Goal: Task Accomplishment & Management: Manage account settings

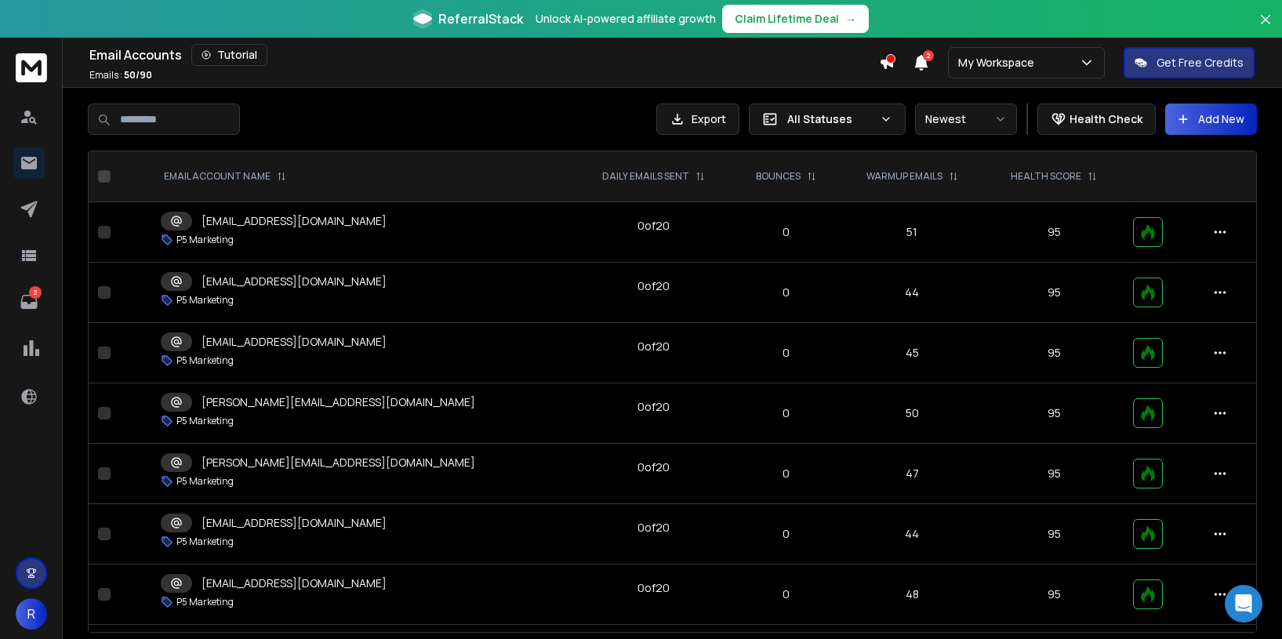
click at [1268, 19] on icon "Close banner" at bounding box center [1266, 20] width 14 height 14
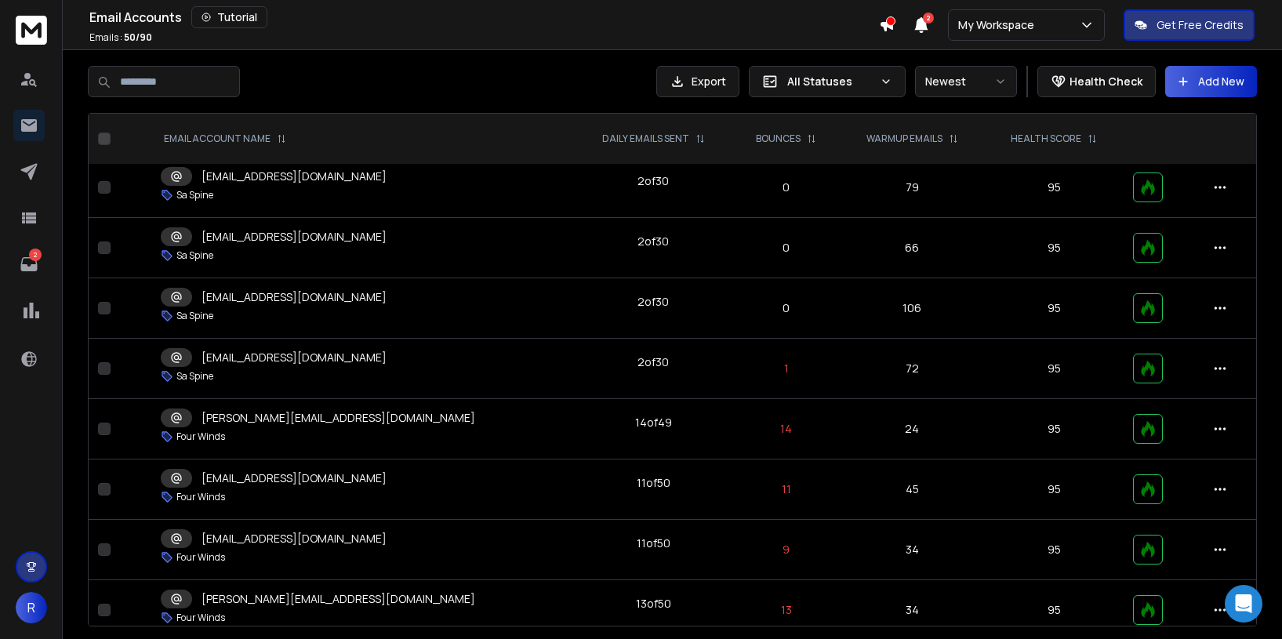
scroll to position [2595, 0]
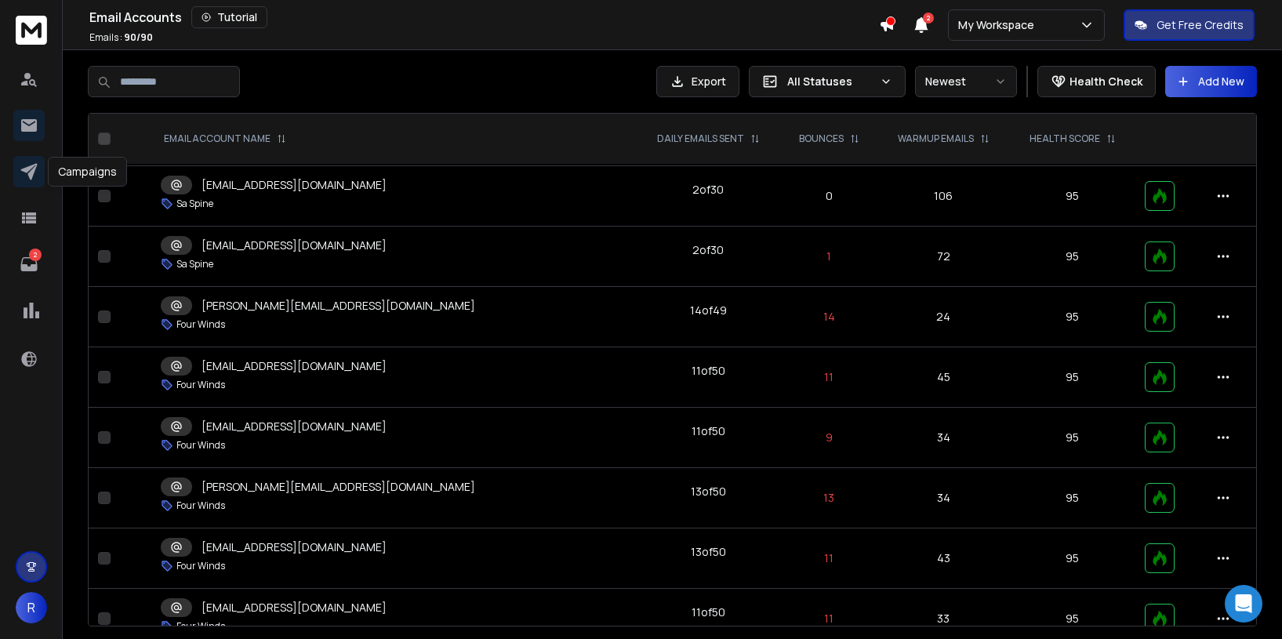
click at [32, 173] on icon at bounding box center [28, 172] width 16 height 16
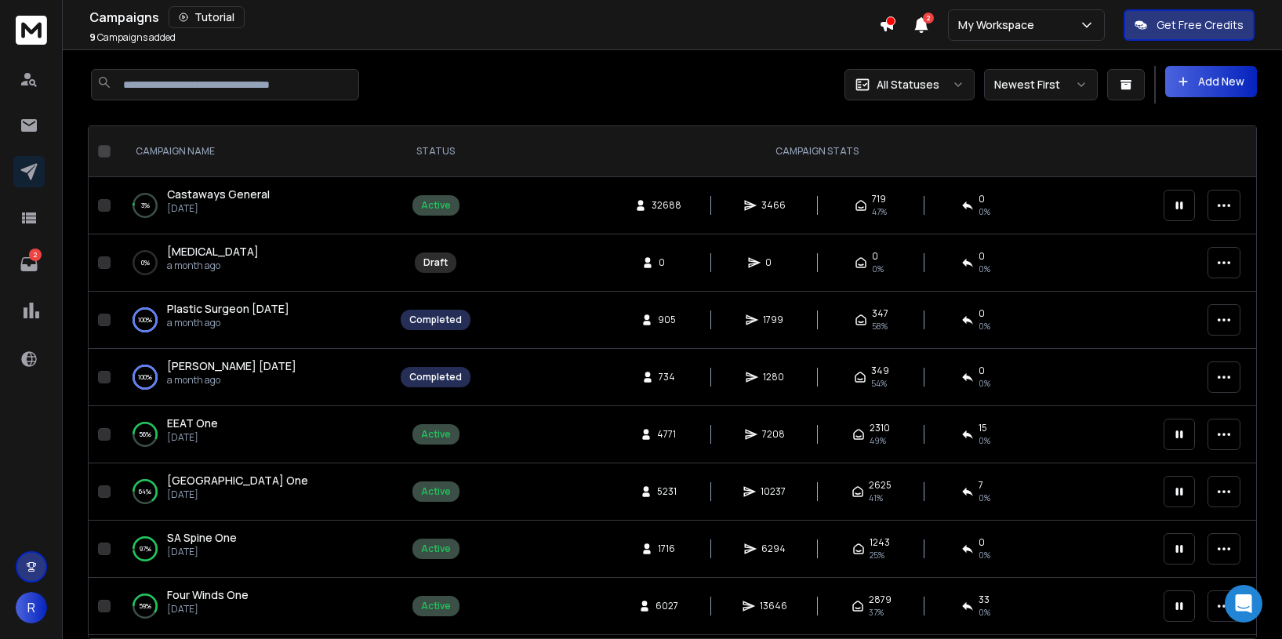
click at [195, 194] on span "Castaways General" at bounding box center [218, 194] width 103 height 15
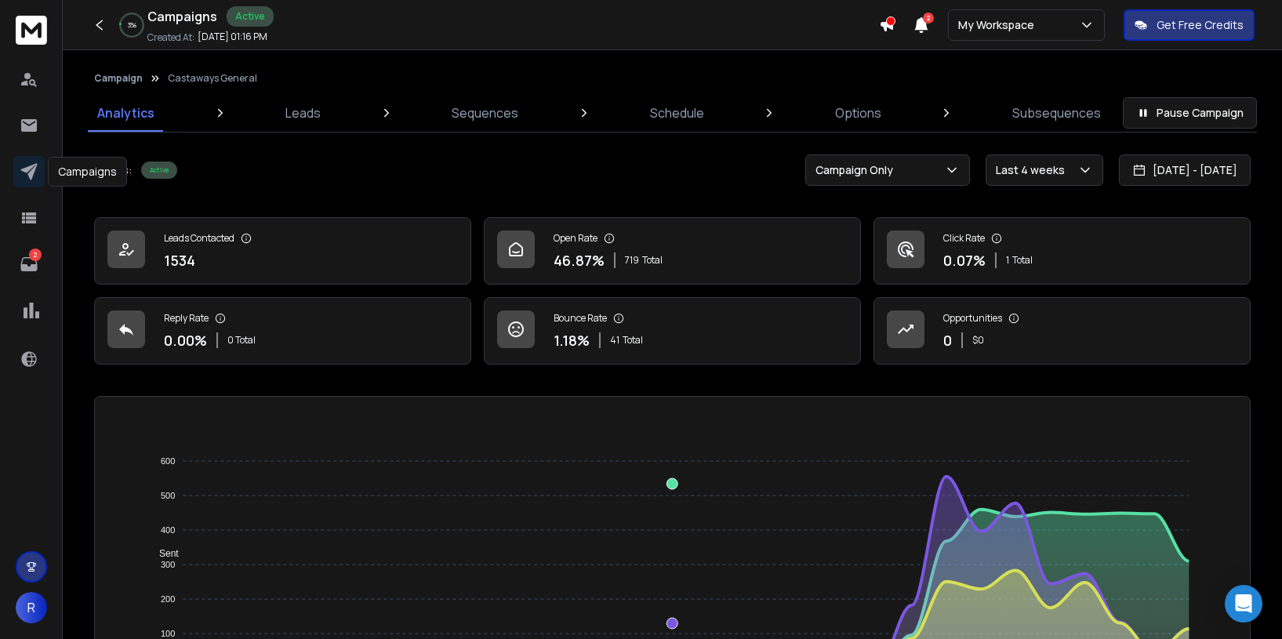
click at [30, 173] on icon at bounding box center [28, 172] width 16 height 16
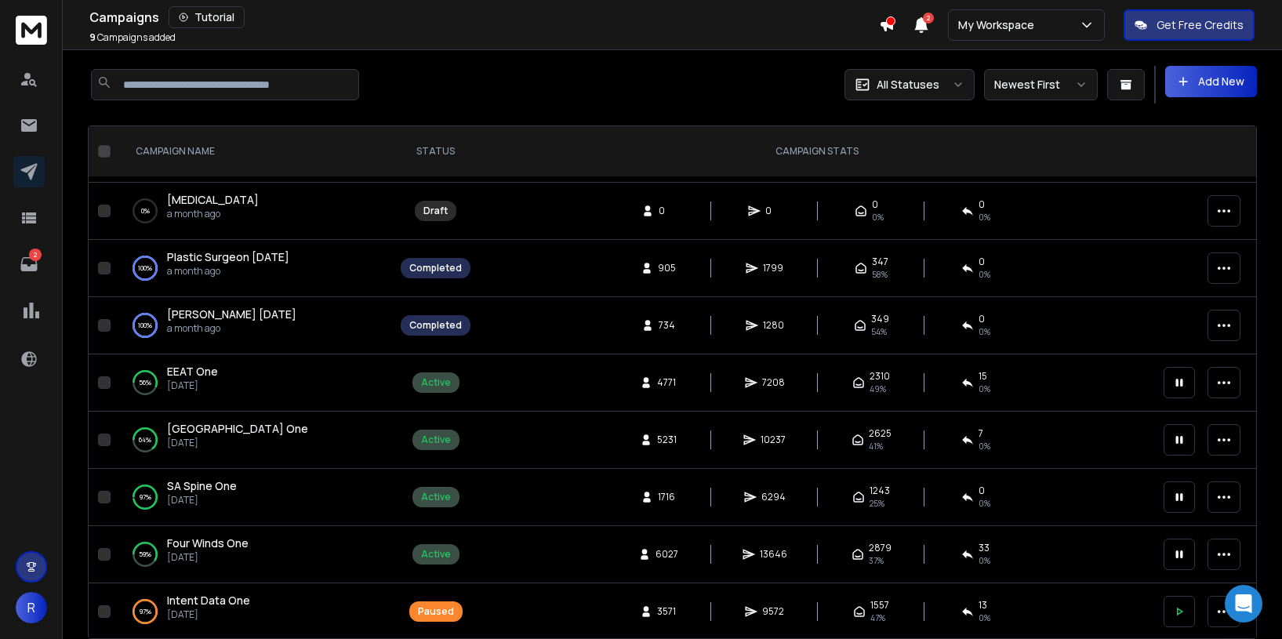
scroll to position [66, 0]
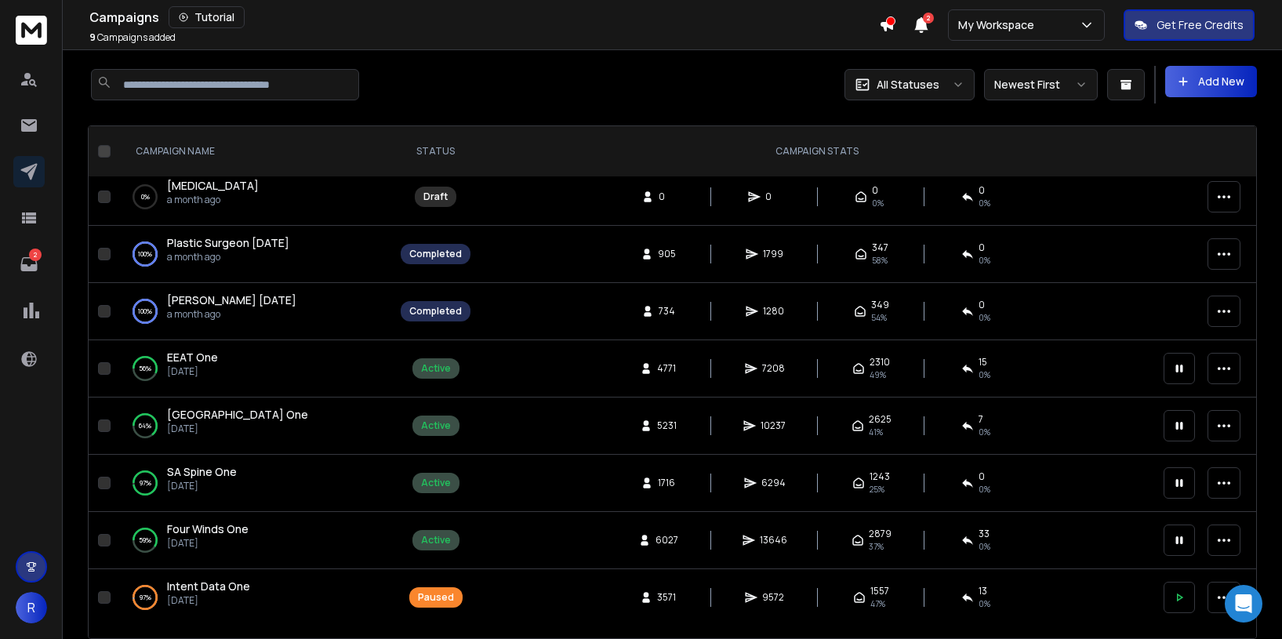
click at [222, 526] on span "Four Winds One" at bounding box center [208, 528] width 82 height 15
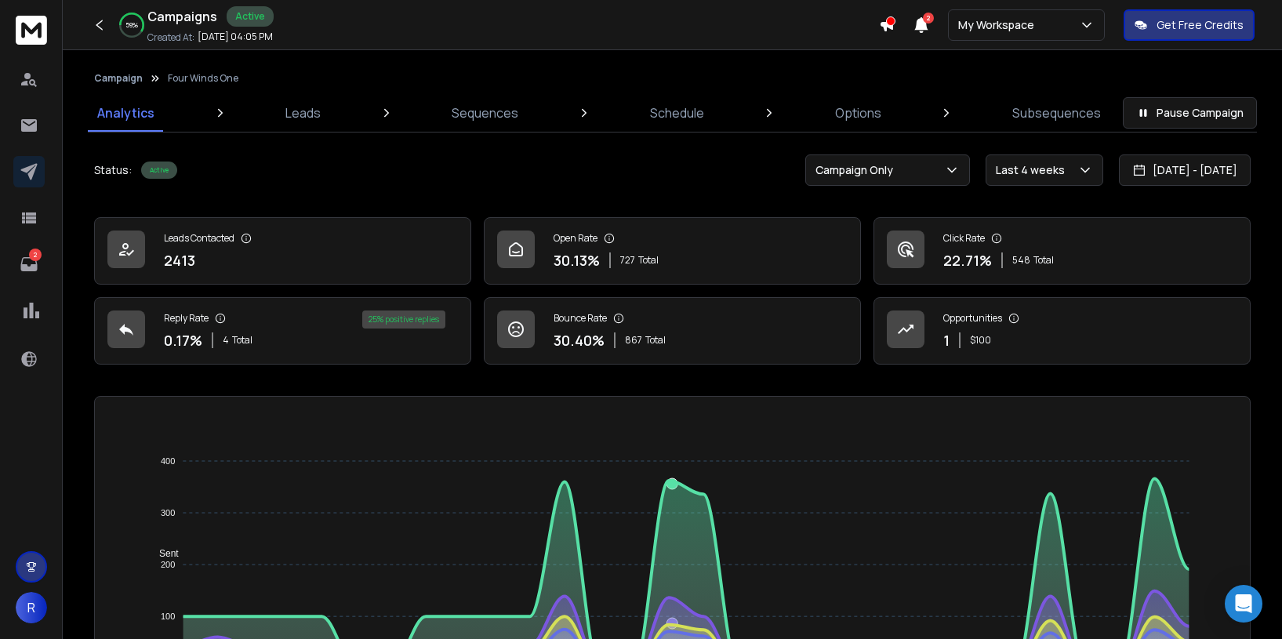
click at [238, 249] on div "2413" at bounding box center [208, 260] width 88 height 22
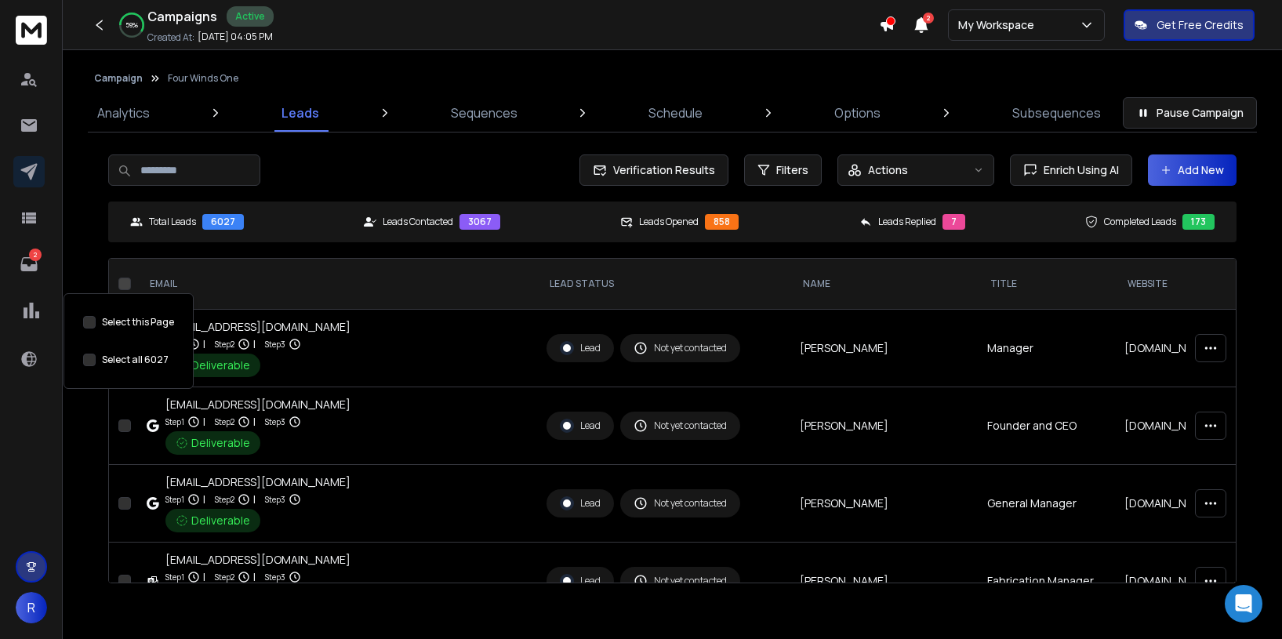
click at [123, 285] on button "Select this Page" at bounding box center [124, 284] width 13 height 13
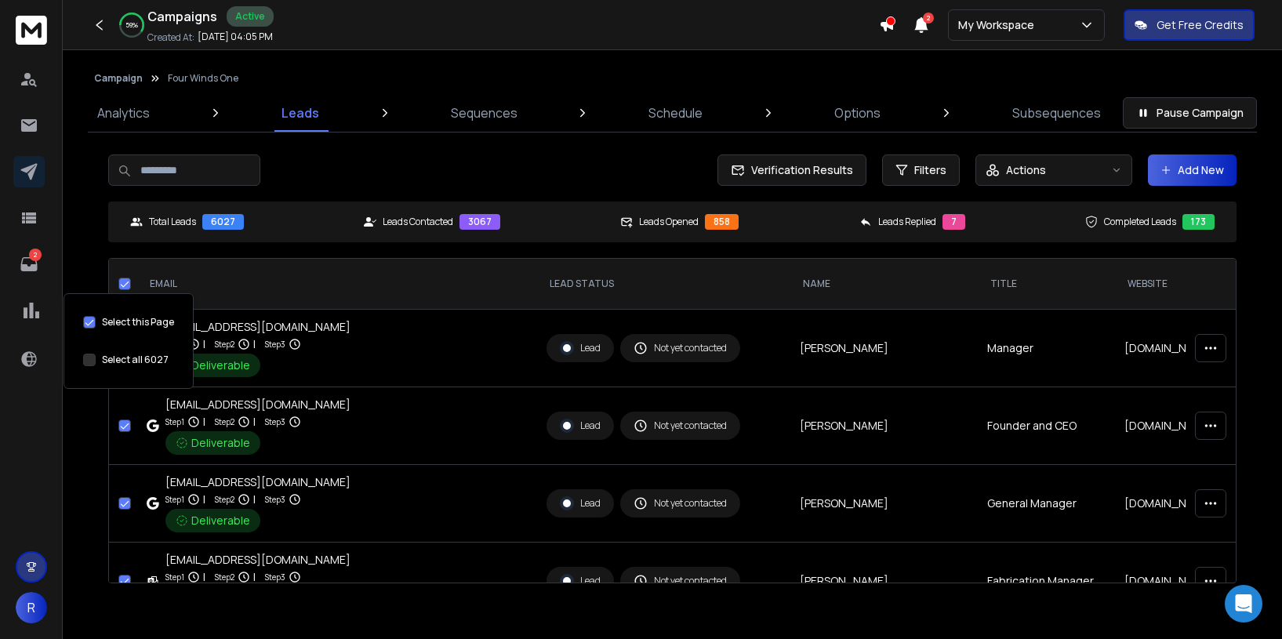
click at [131, 355] on label "Select all 6027" at bounding box center [135, 360] width 67 height 13
click at [92, 361] on button "Select this Page" at bounding box center [89, 360] width 13 height 13
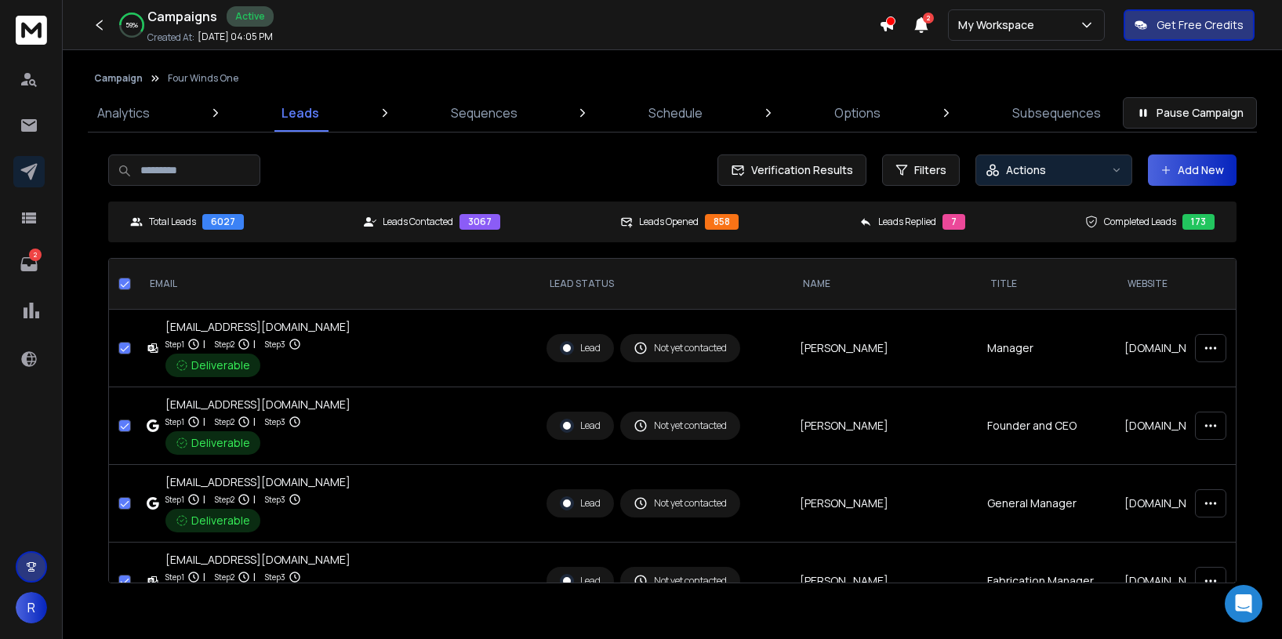
click at [1077, 164] on div "Actions" at bounding box center [1045, 170] width 119 height 16
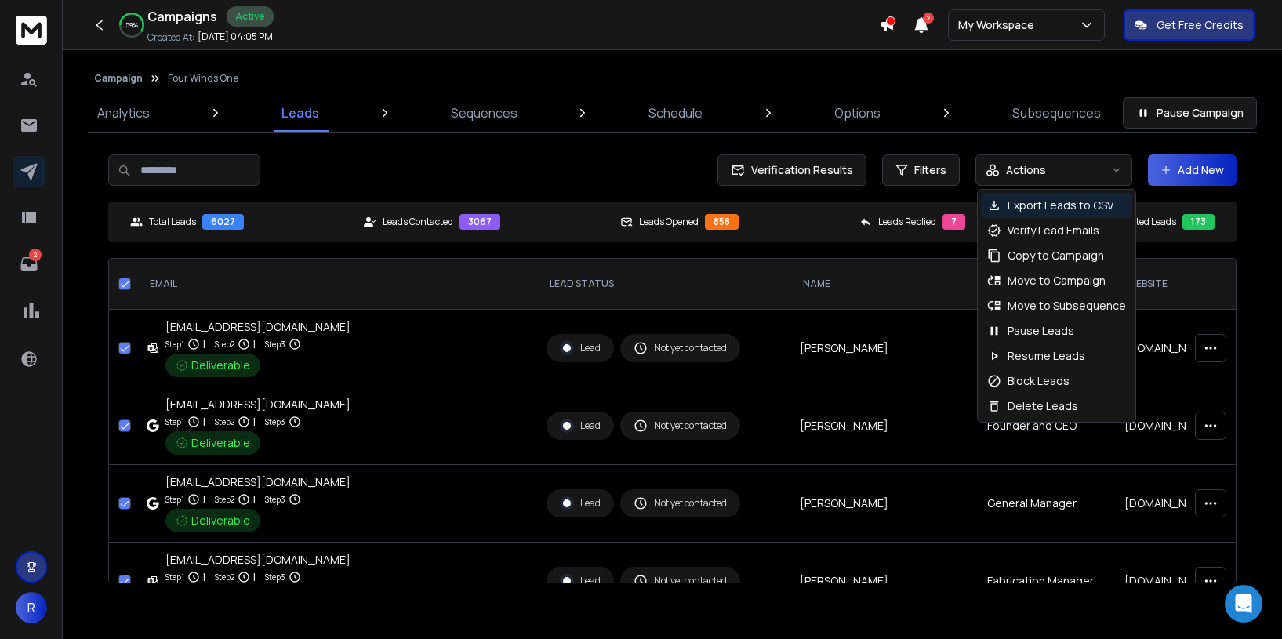
click at [1069, 203] on p "Export Leads to CSV" at bounding box center [1061, 206] width 106 height 16
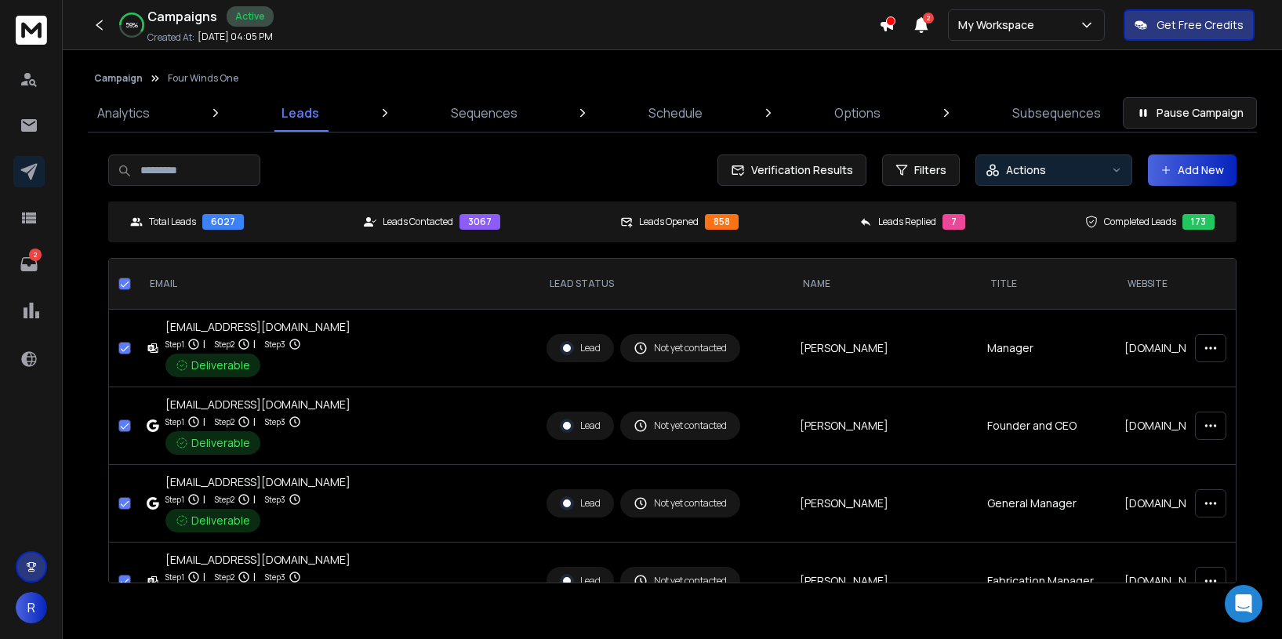
click at [1092, 168] on div "Actions" at bounding box center [1045, 170] width 119 height 16
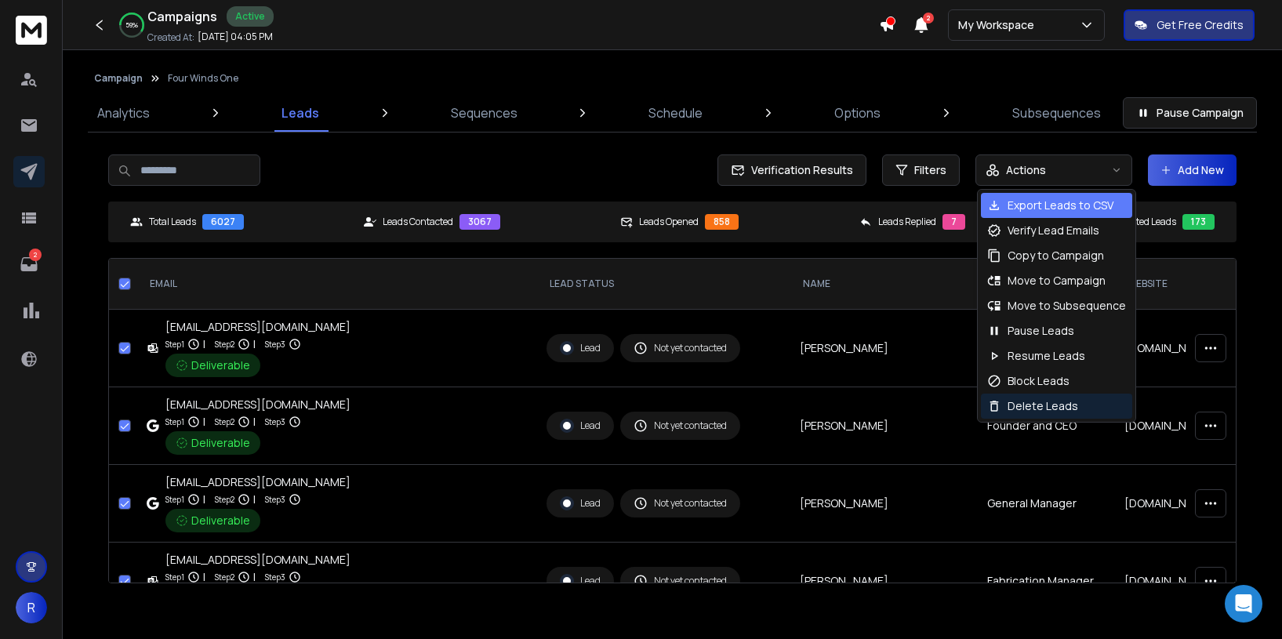
click at [1044, 400] on p "Delete Leads" at bounding box center [1043, 406] width 71 height 16
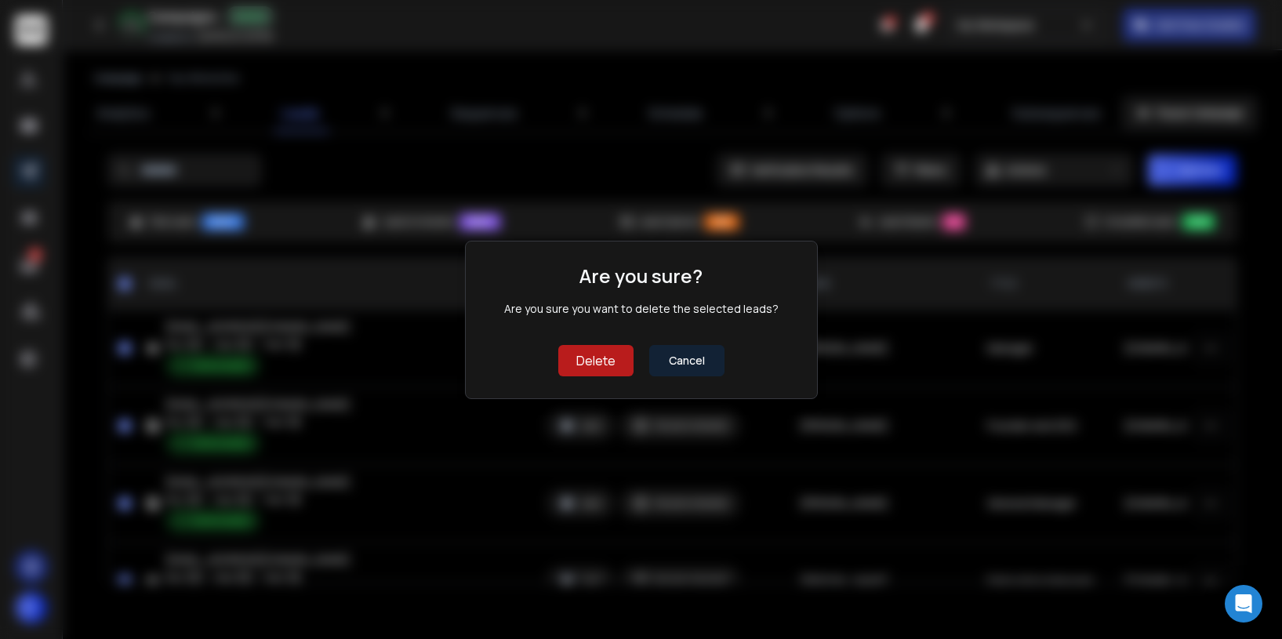
click at [604, 356] on button "Delete" at bounding box center [595, 360] width 75 height 31
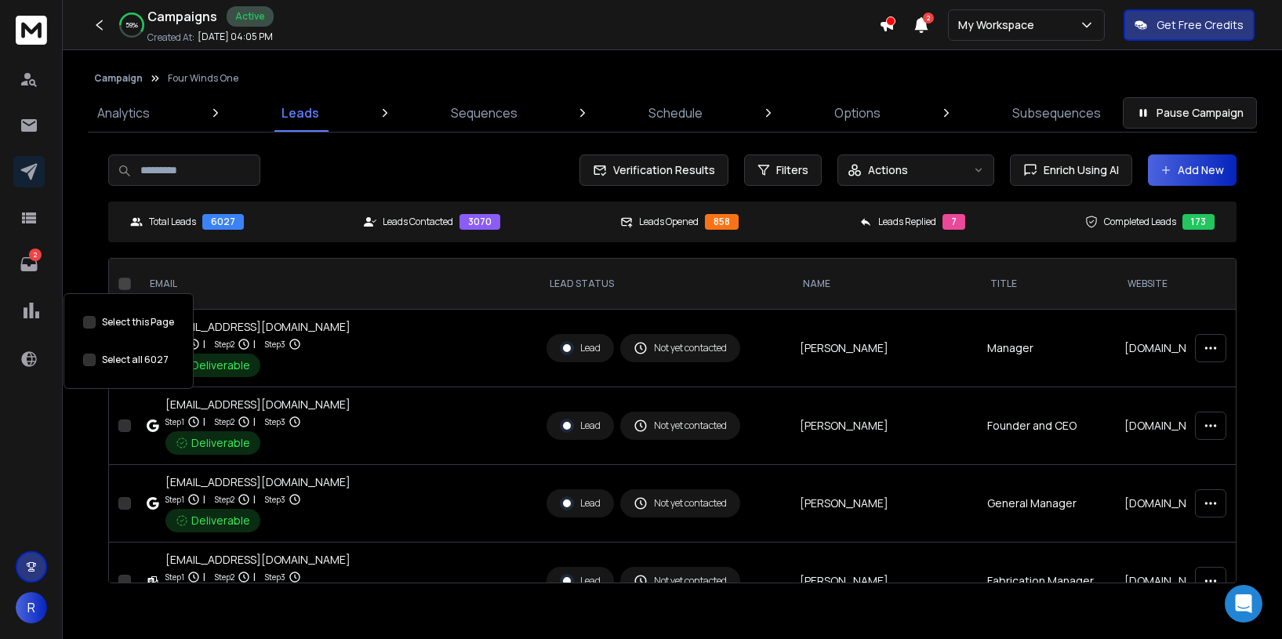
click at [128, 286] on button "Select this Page" at bounding box center [124, 284] width 13 height 13
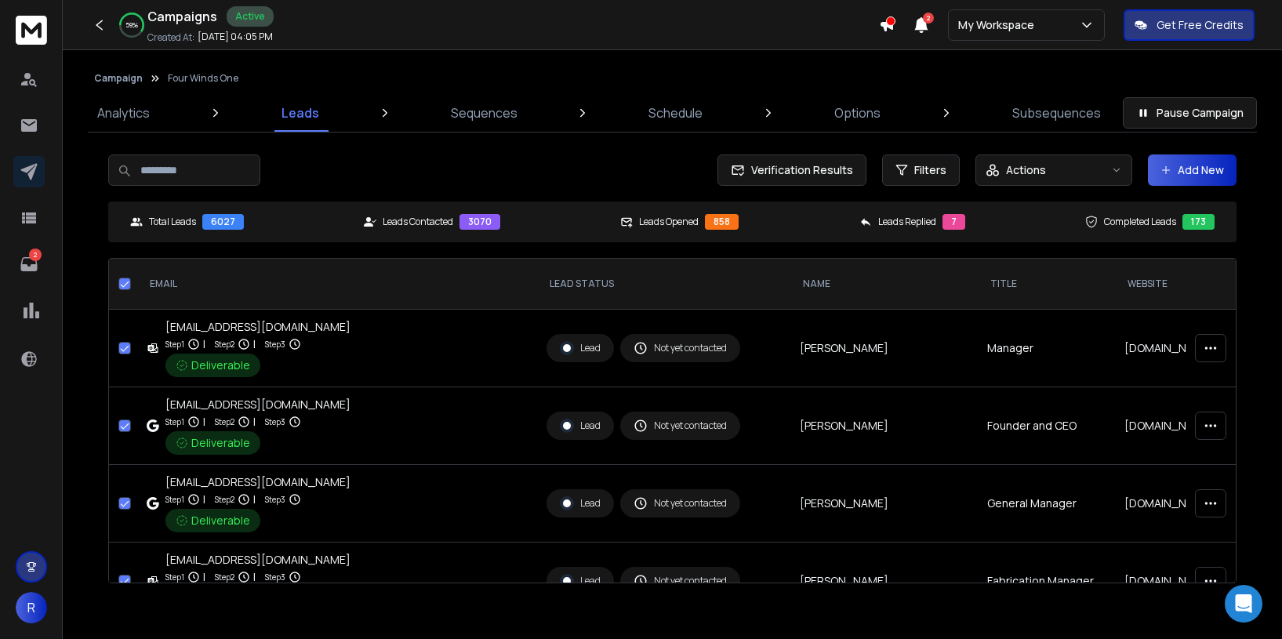
click at [286, 294] on th "EMAIL" at bounding box center [337, 284] width 400 height 51
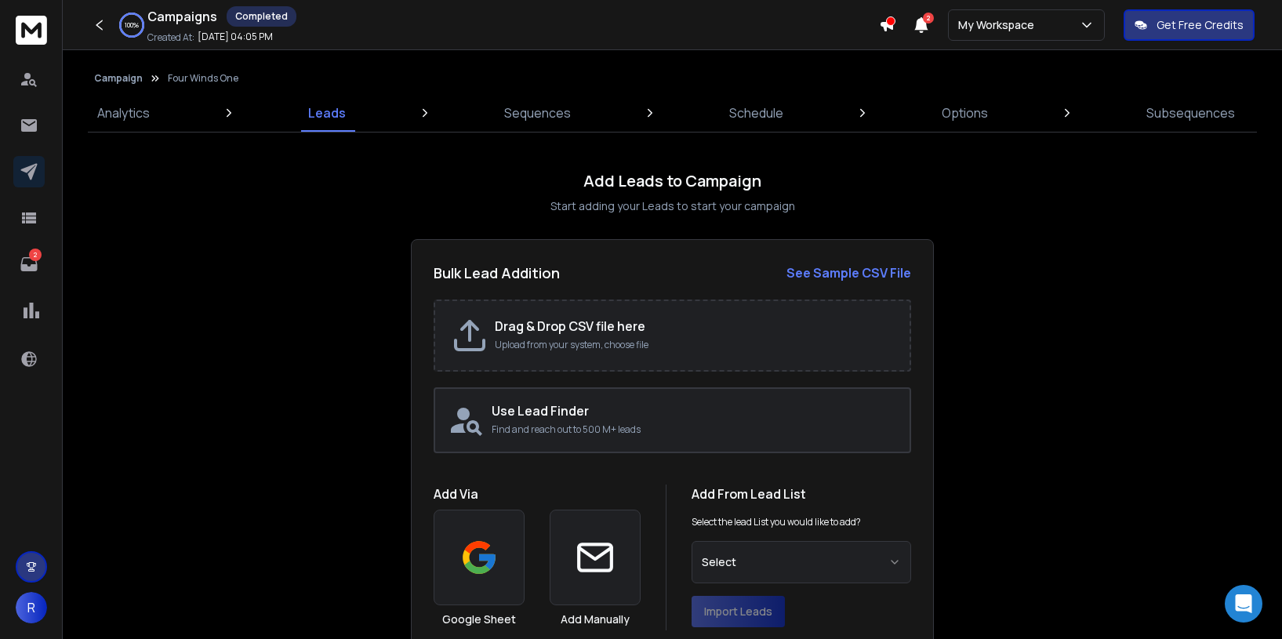
click at [655, 339] on p "Upload from your system, choose file" at bounding box center [694, 345] width 399 height 13
type input "**********"
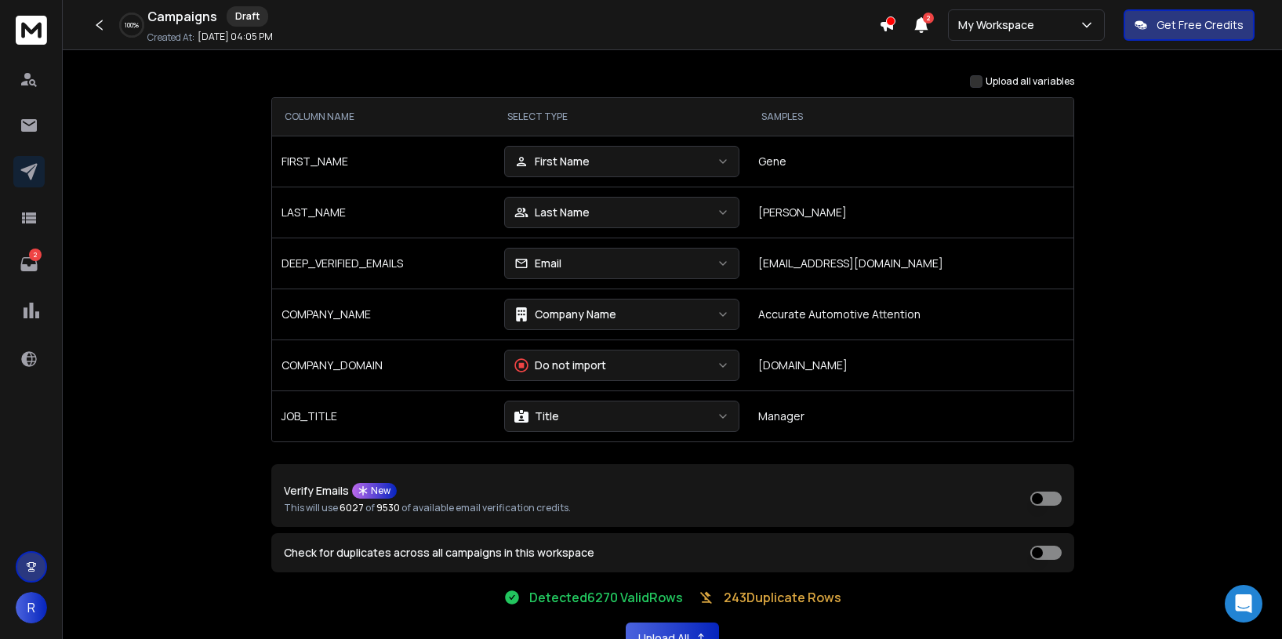
scroll to position [241, 0]
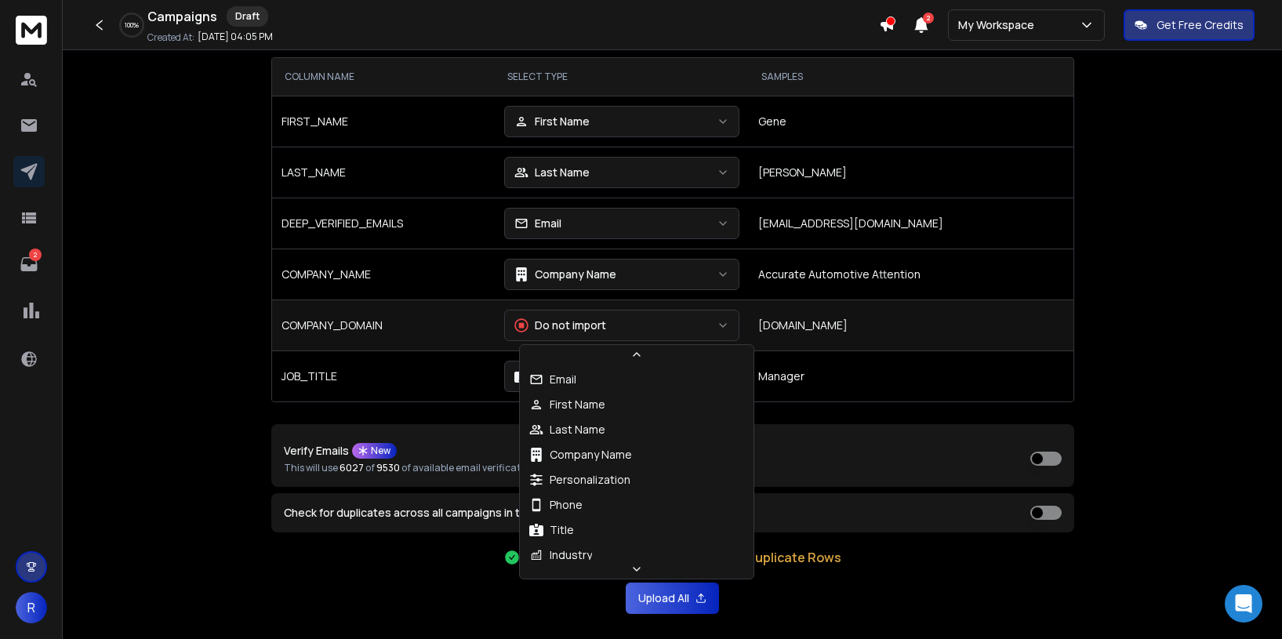
click at [639, 329] on button "Do not import" at bounding box center [621, 325] width 235 height 31
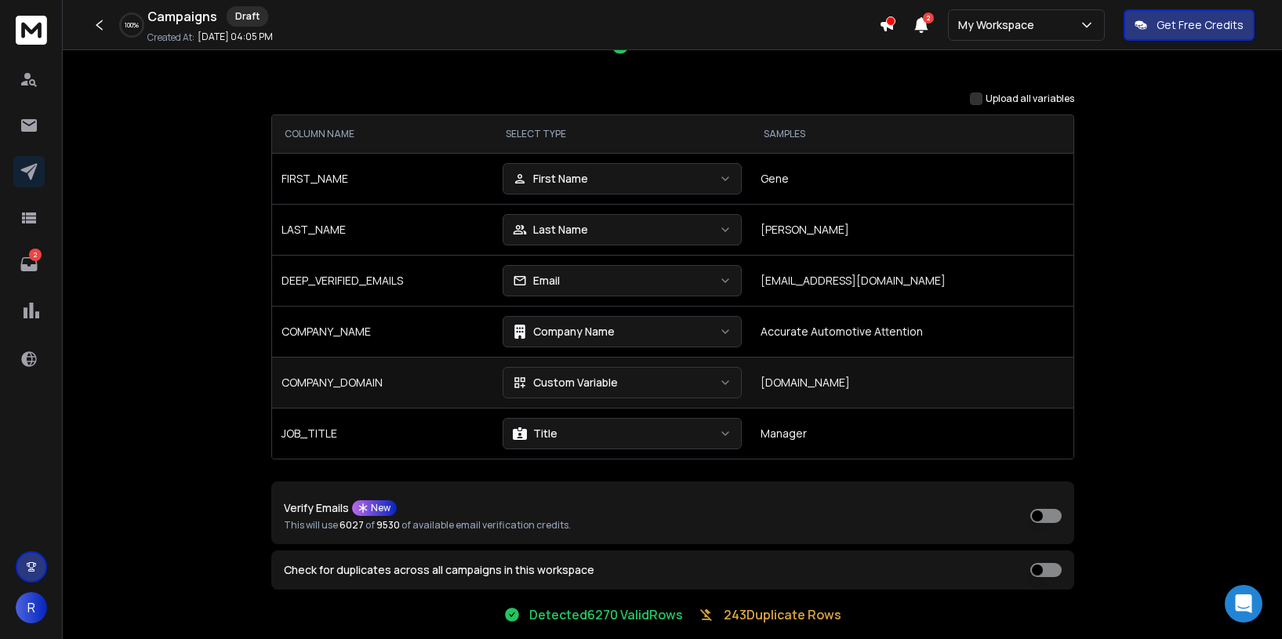
scroll to position [186, 0]
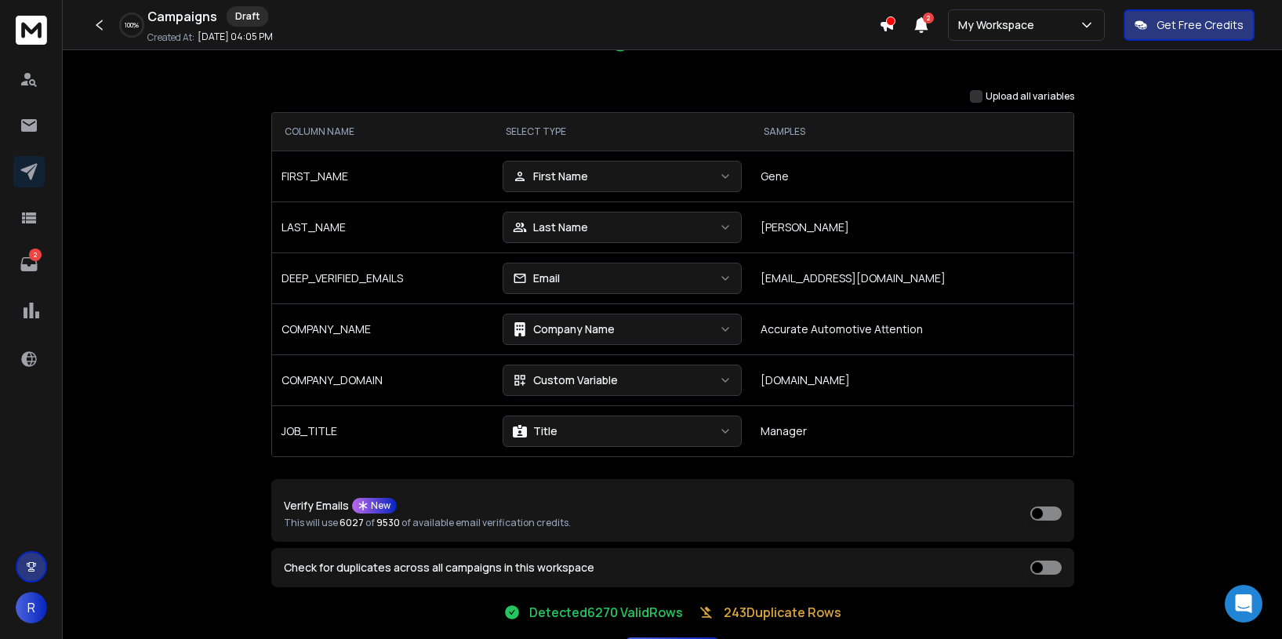
click at [1048, 516] on button "Verify Emails New This will use 6027 of 9530 of available email verification cr…" at bounding box center [1045, 514] width 31 height 14
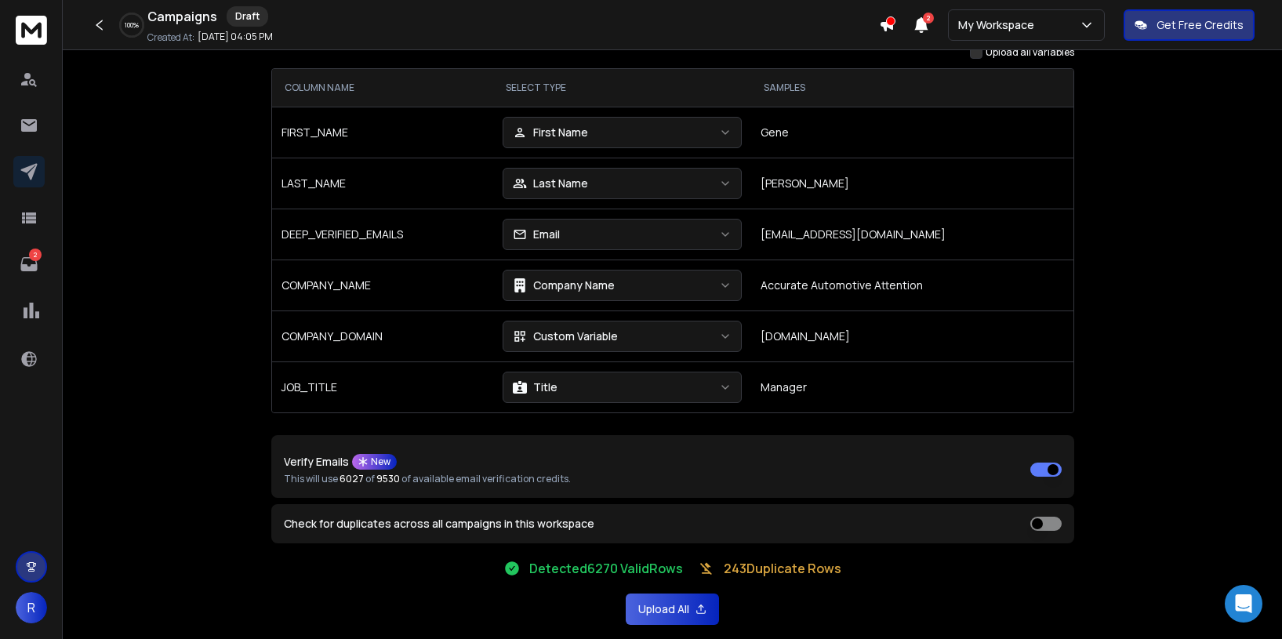
scroll to position [241, 0]
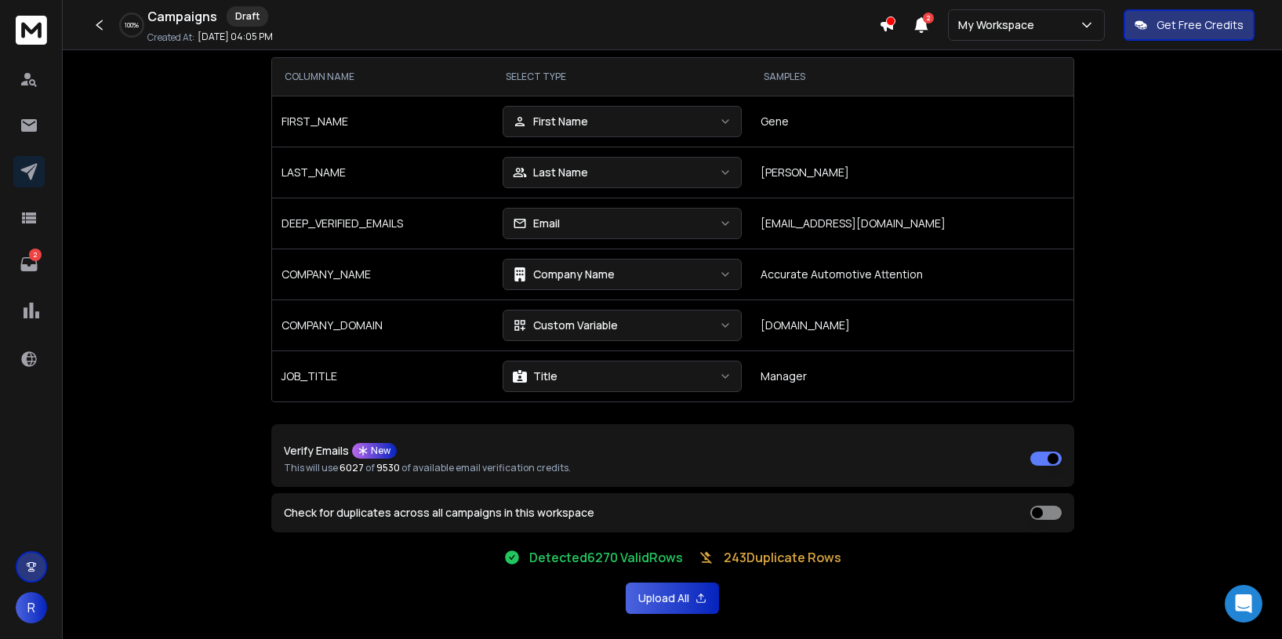
click at [676, 600] on button "Upload All" at bounding box center [672, 598] width 93 height 31
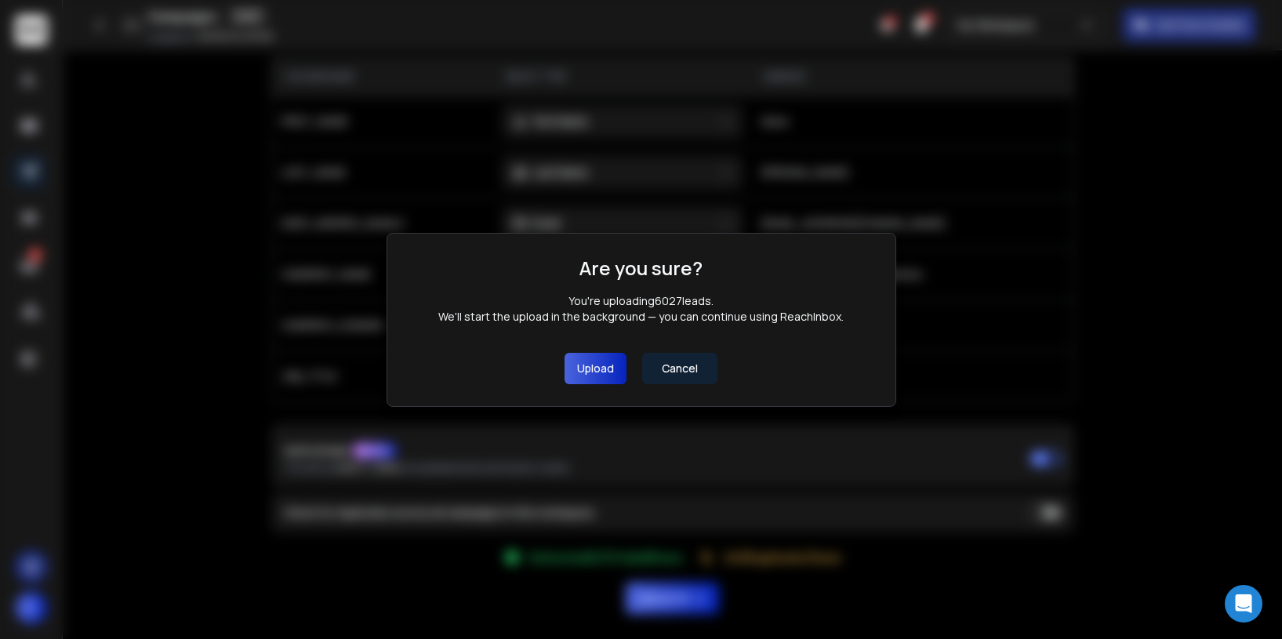
click at [597, 360] on button "Upload" at bounding box center [596, 368] width 62 height 31
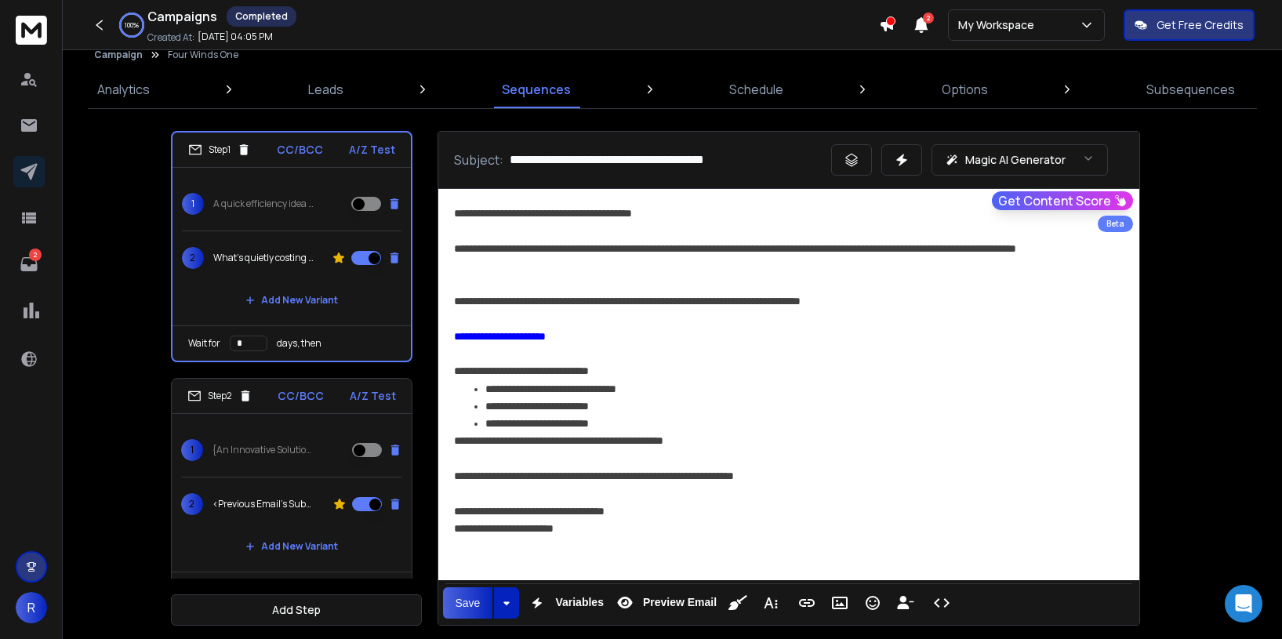
scroll to position [32, 0]
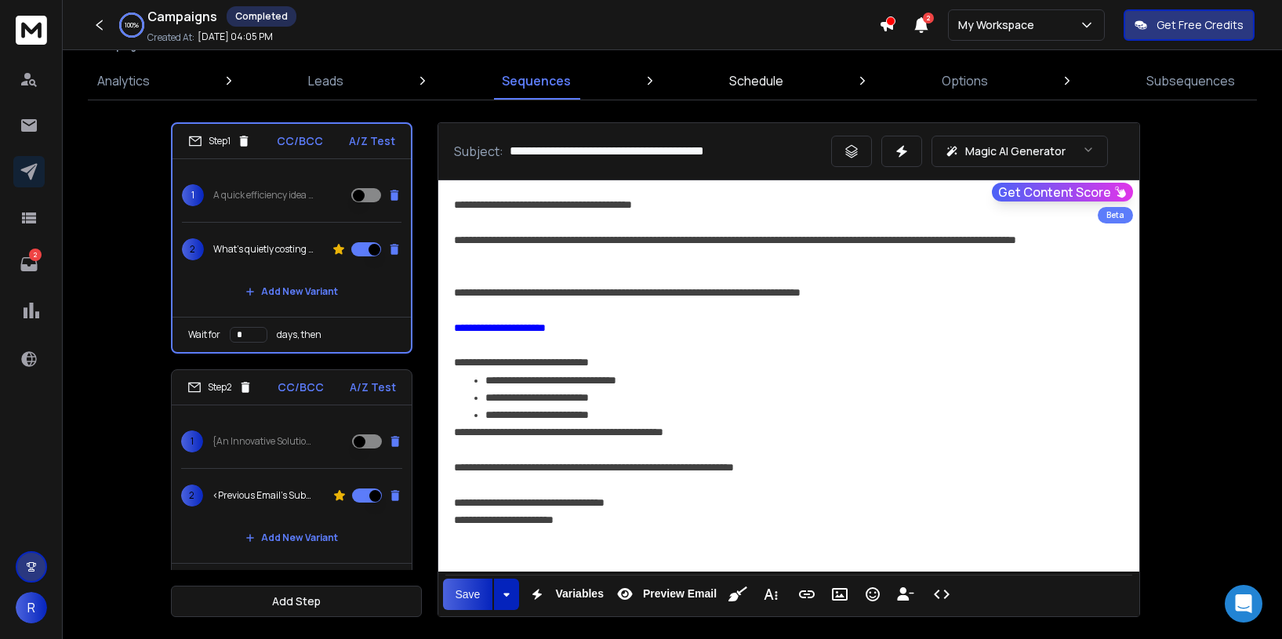
click at [754, 85] on p "Schedule" at bounding box center [756, 80] width 54 height 19
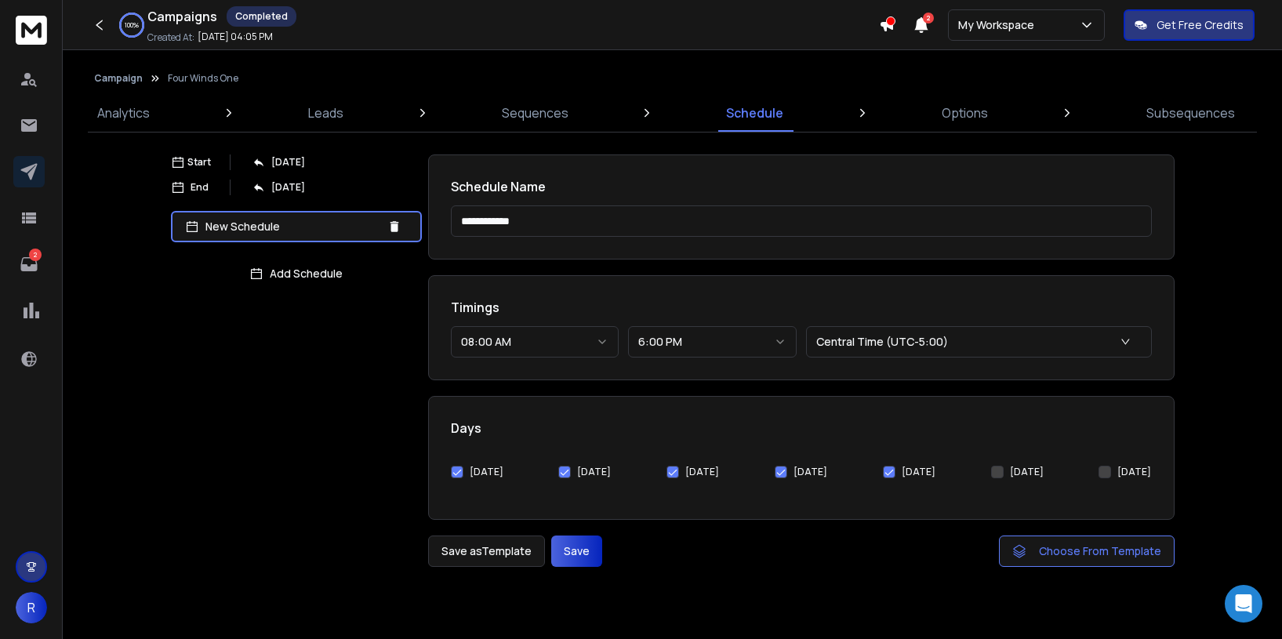
click at [590, 556] on button "Save" at bounding box center [576, 551] width 51 height 31
click at [993, 118] on link "Options" at bounding box center [964, 113] width 65 height 38
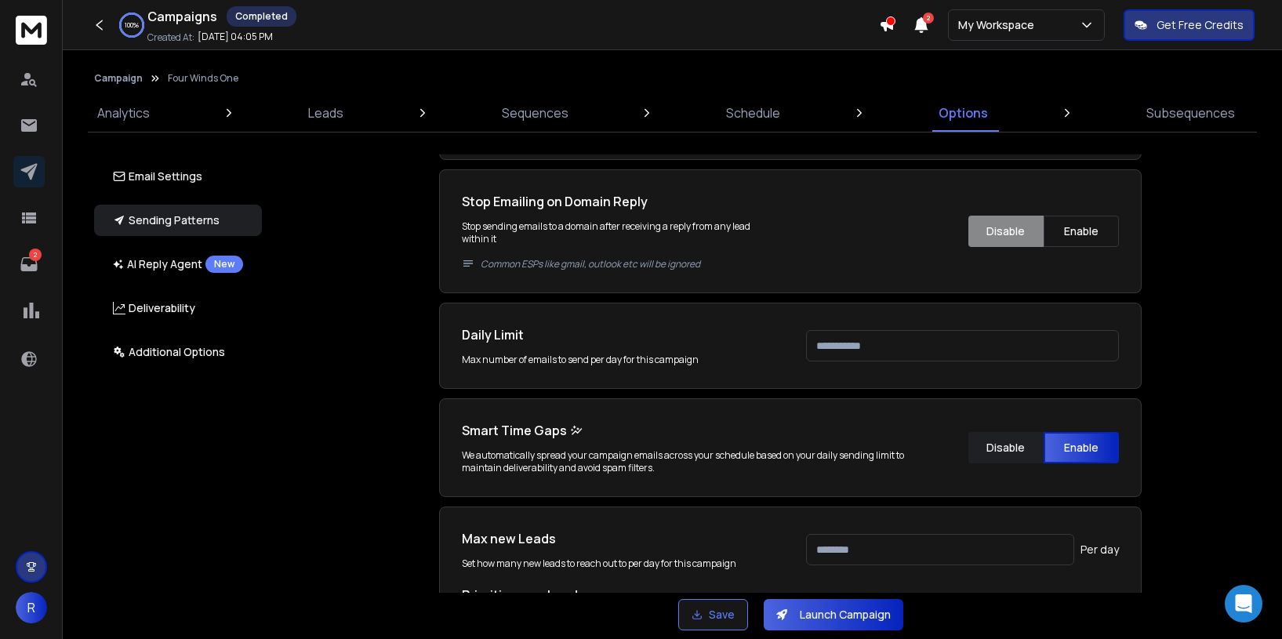
scroll to position [607, 0]
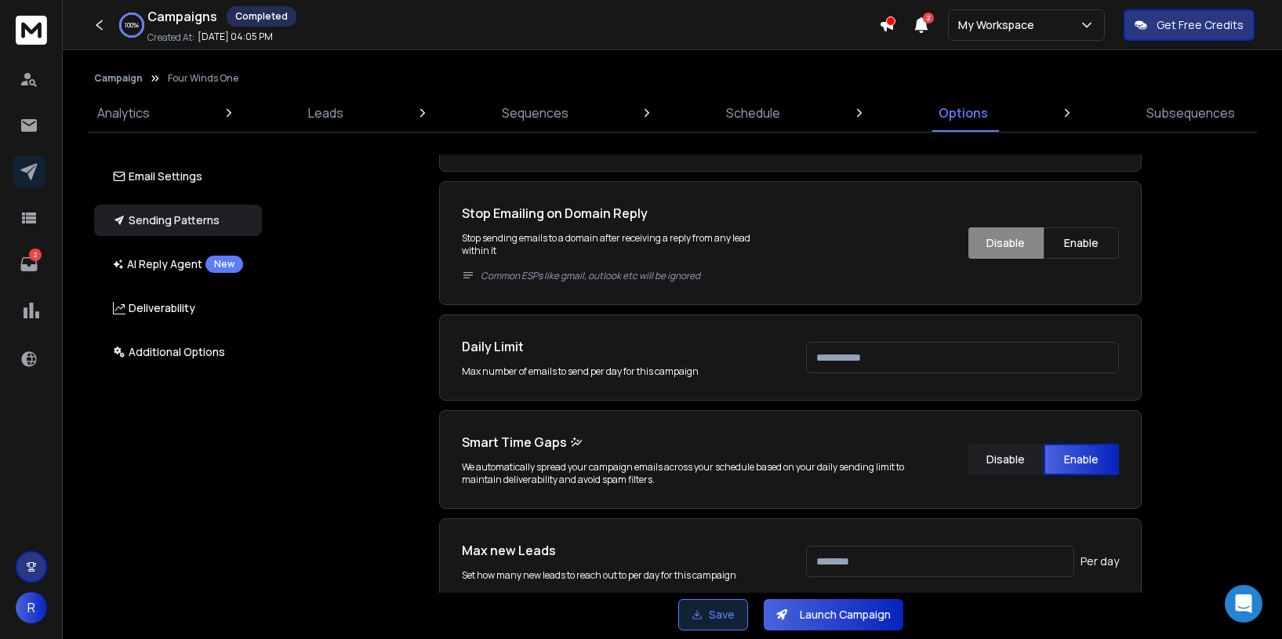
click at [717, 610] on button "Save" at bounding box center [713, 614] width 70 height 31
click at [847, 616] on button "Launch Campaign" at bounding box center [834, 614] width 140 height 31
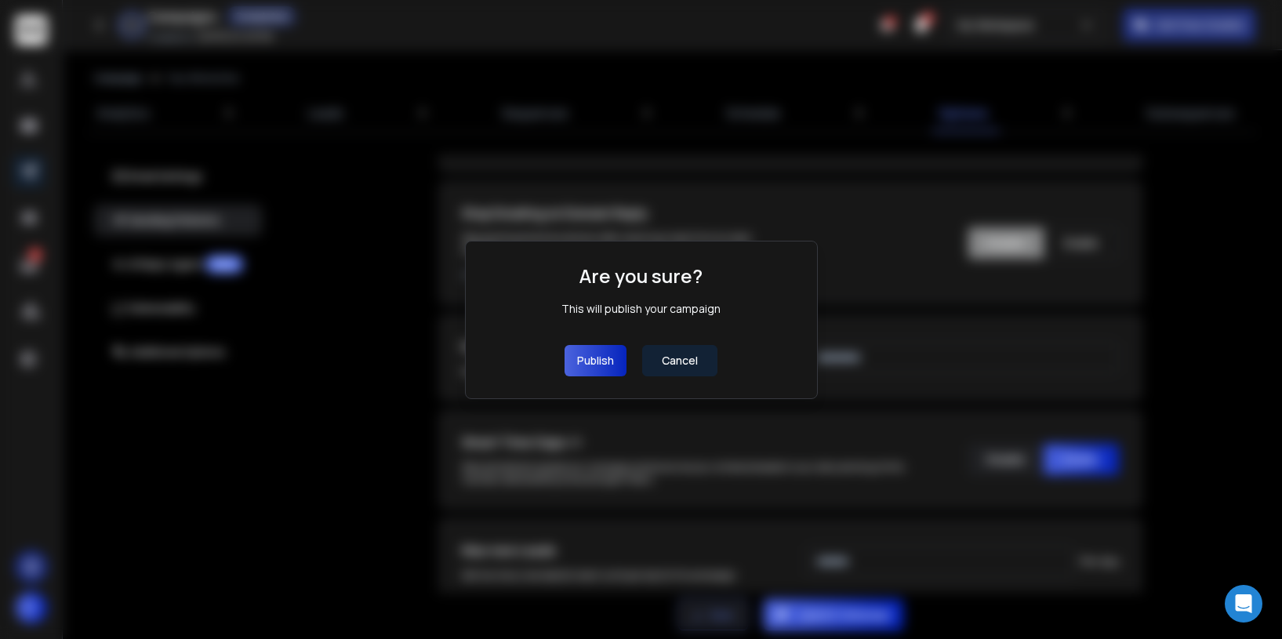
click at [611, 365] on button "Publish" at bounding box center [596, 360] width 62 height 31
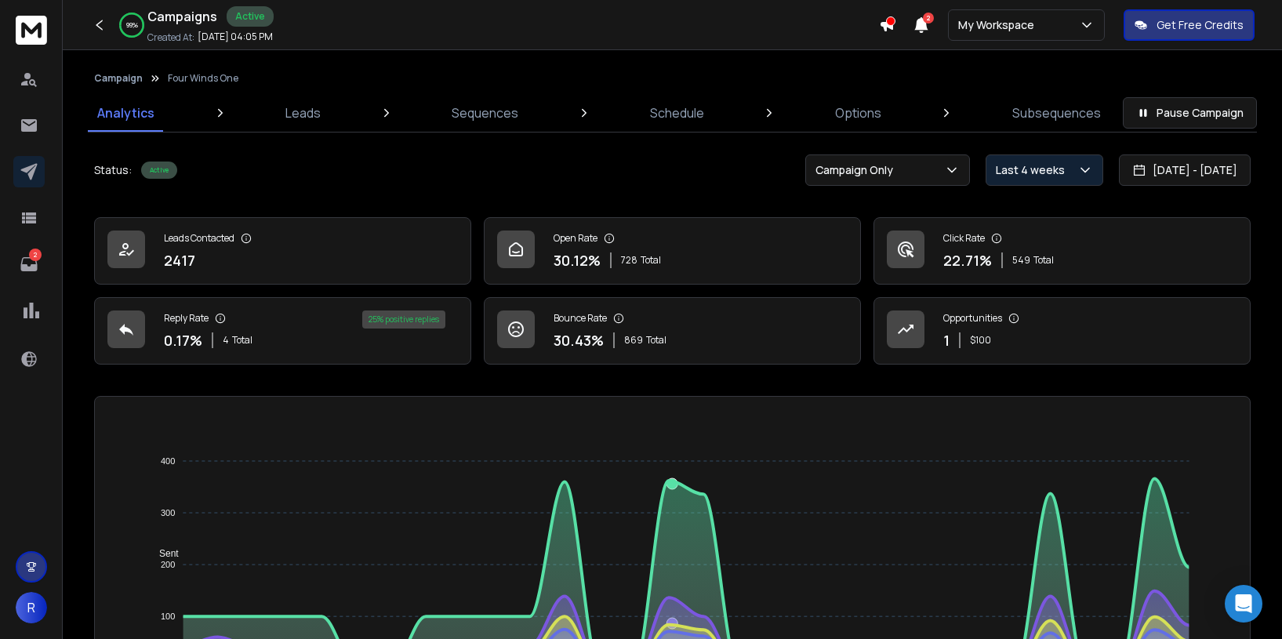
click at [1077, 165] on icon "button" at bounding box center [1085, 170] width 16 height 16
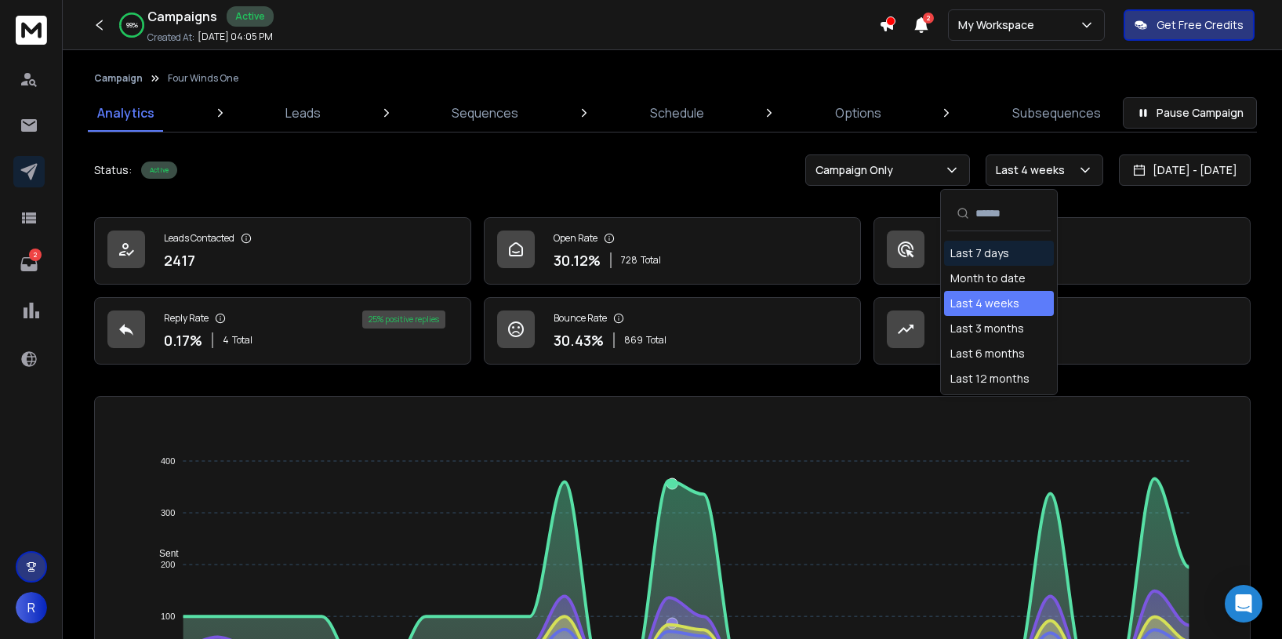
click at [1001, 253] on div "Last 7 days" at bounding box center [979, 253] width 59 height 16
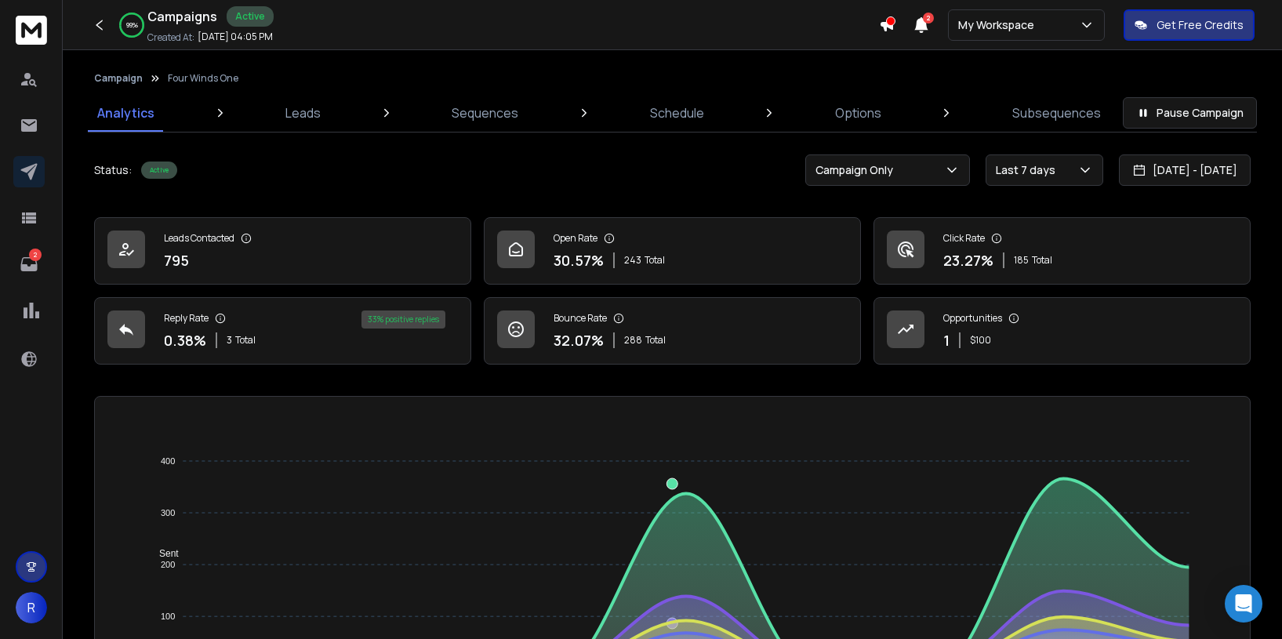
click at [990, 318] on p "Opportunities" at bounding box center [972, 318] width 59 height 13
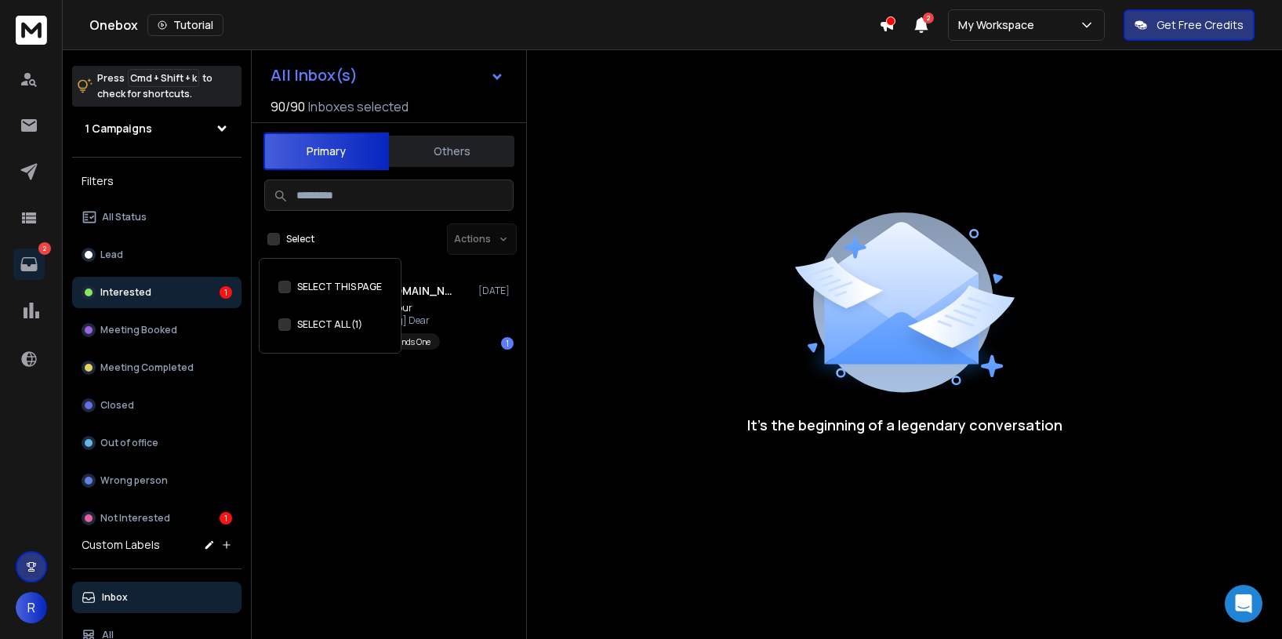
click at [271, 233] on button "SELECT THIS PAGE" at bounding box center [273, 239] width 13 height 13
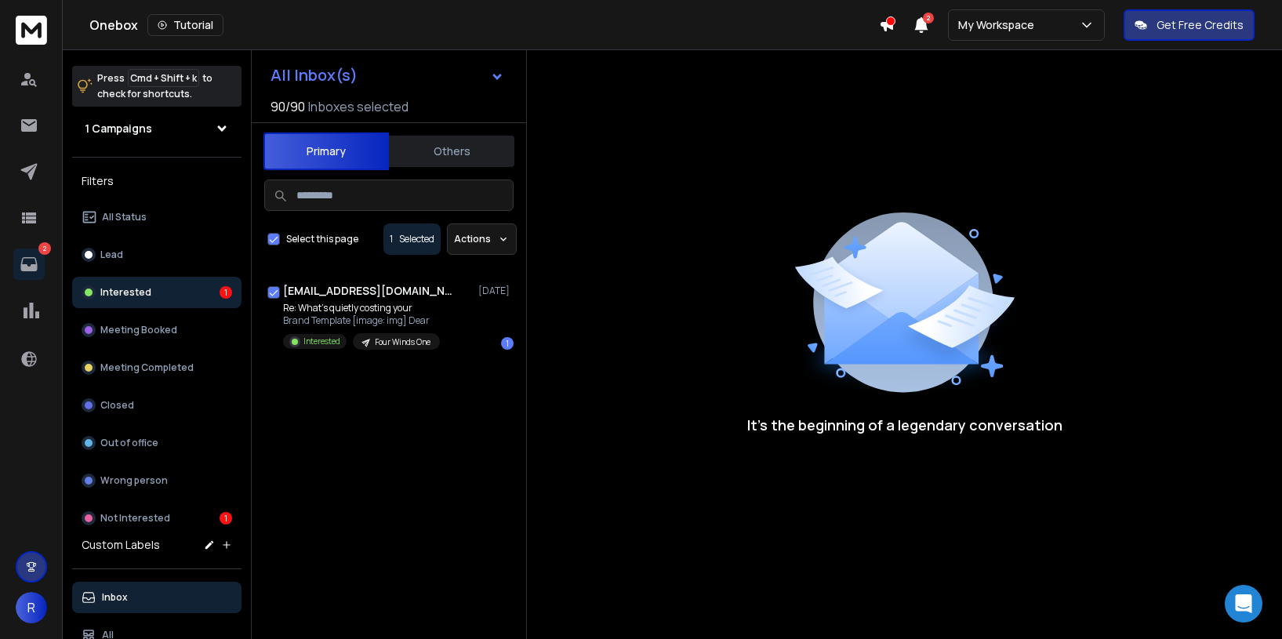
click at [401, 413] on div "sales@outrightcrm.com 13 Oct Re: What's quietly costing your Brand Template [im…" at bounding box center [389, 367] width 274 height 192
click at [34, 167] on icon at bounding box center [28, 172] width 16 height 16
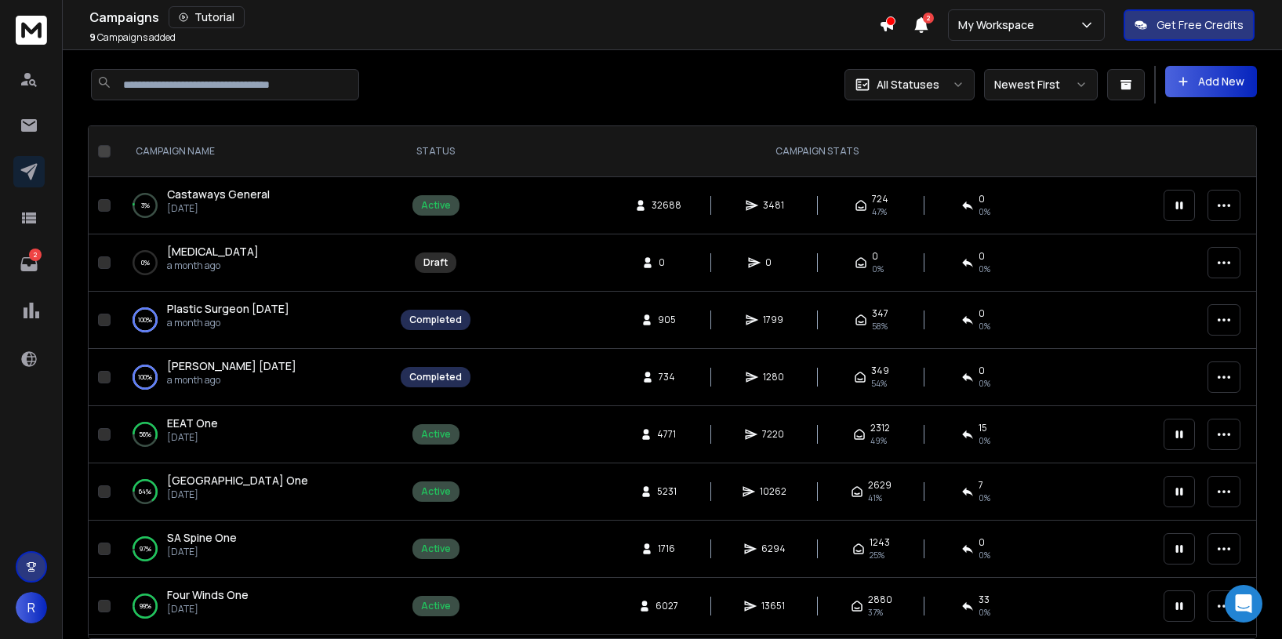
click at [222, 590] on span "Four Winds One" at bounding box center [208, 594] width 82 height 15
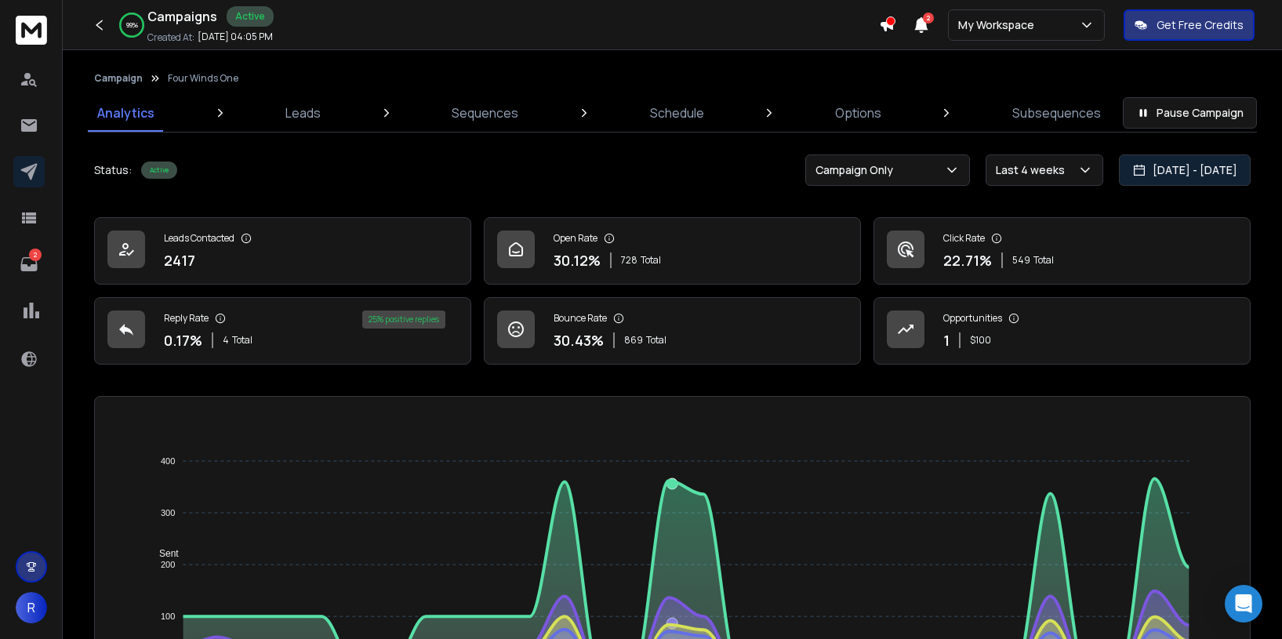
click at [1200, 167] on button "[DATE] - [DATE]" at bounding box center [1185, 169] width 132 height 31
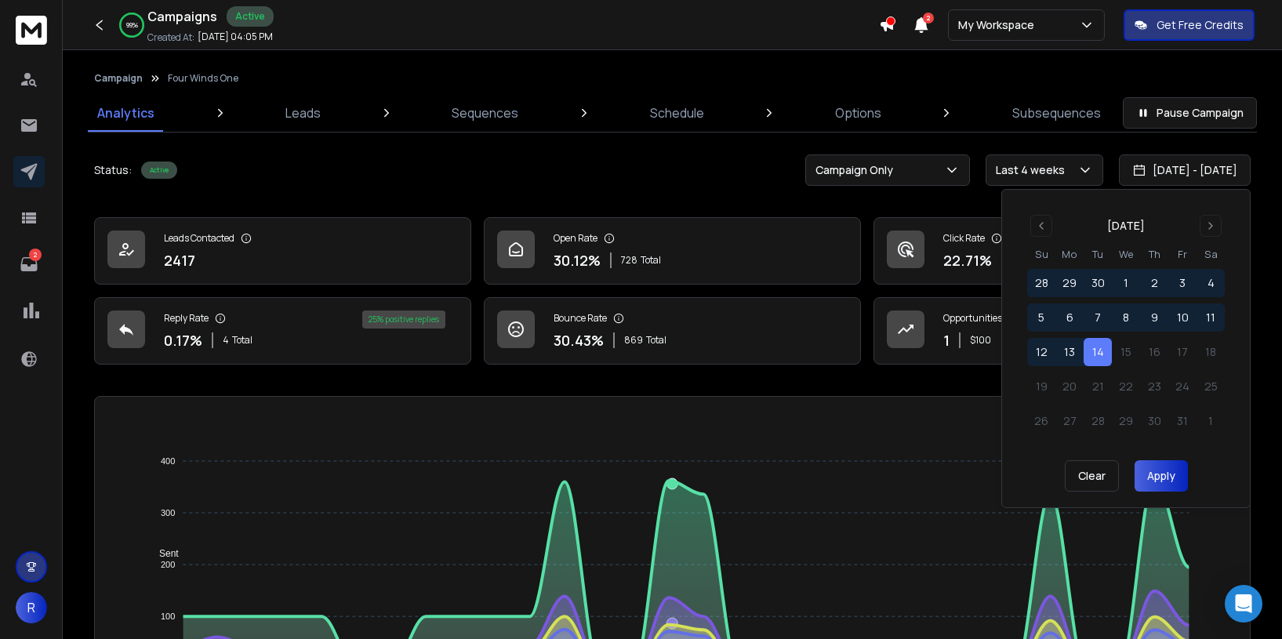
click at [1099, 342] on button "14" at bounding box center [1098, 352] width 28 height 28
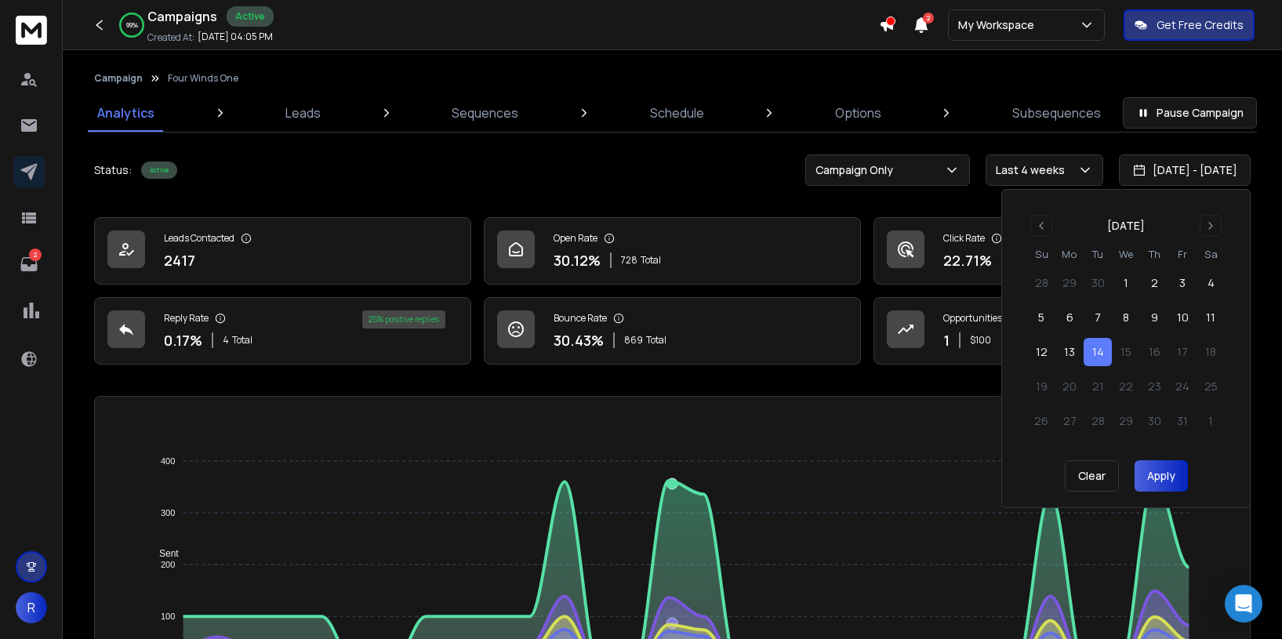
click at [1153, 480] on button "Apply" at bounding box center [1161, 475] width 53 height 31
